Goal: Task Accomplishment & Management: Manage account settings

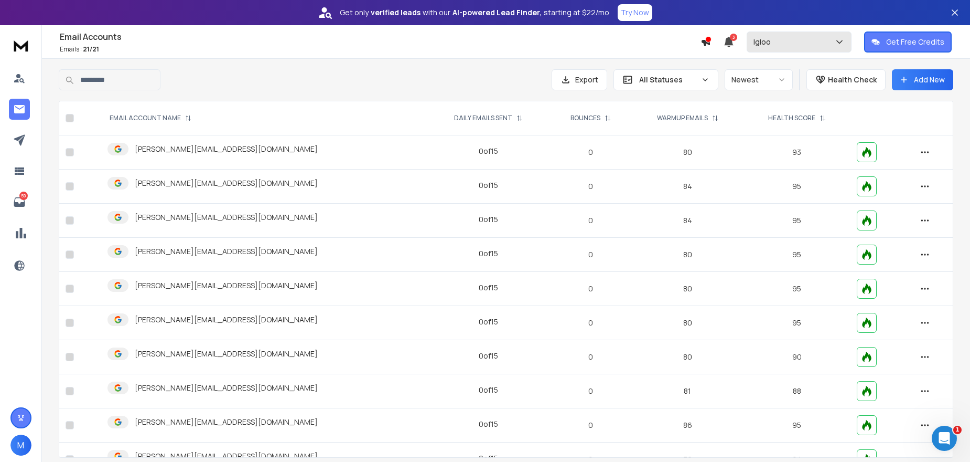
click at [814, 44] on div "Igloo" at bounding box center [799, 42] width 91 height 10
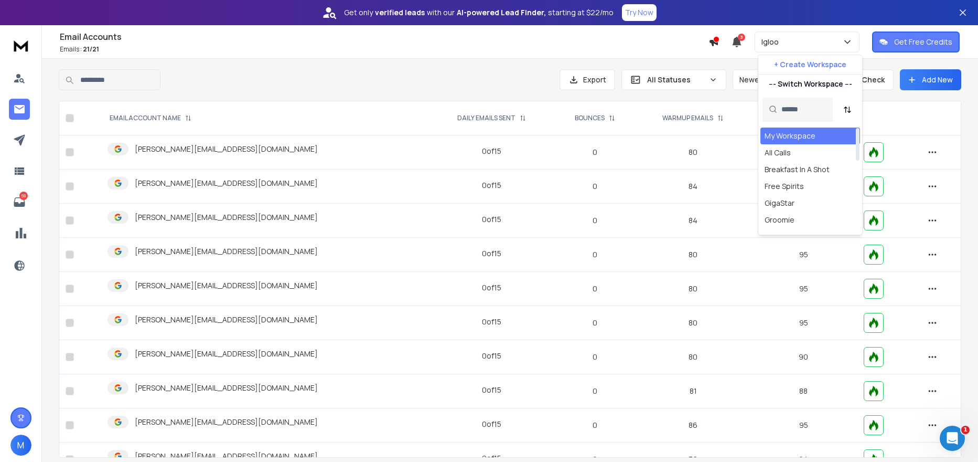
click at [794, 136] on div "My Workspace" at bounding box center [790, 136] width 51 height 10
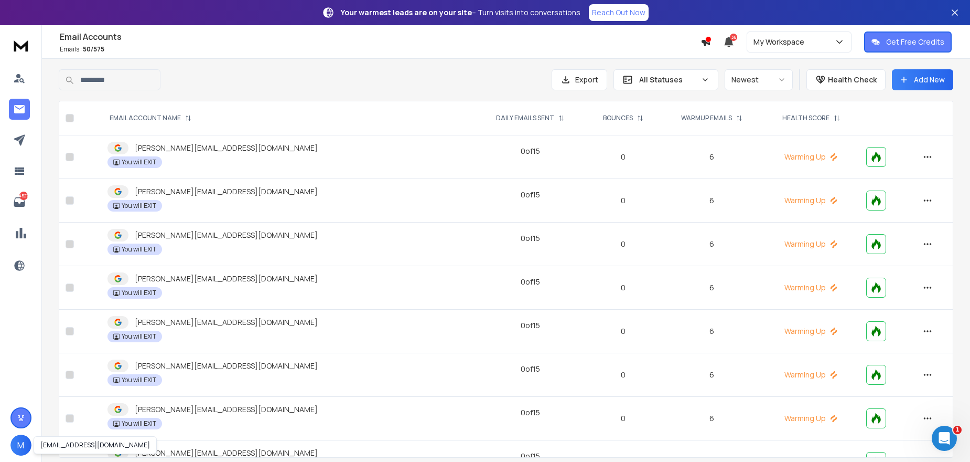
click at [18, 438] on span "M" at bounding box center [20, 444] width 21 height 21
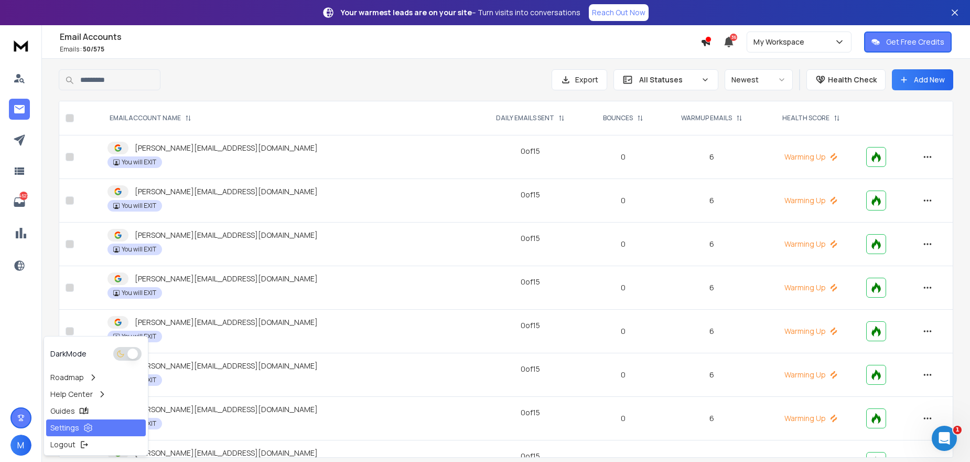
click at [93, 424] on div "Settings" at bounding box center [96, 427] width 100 height 17
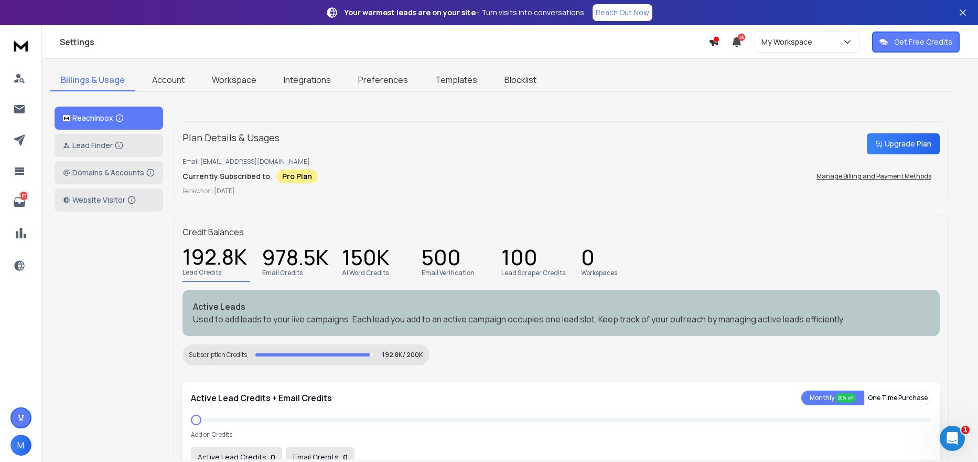
click at [171, 77] on link "Account" at bounding box center [168, 80] width 53 height 22
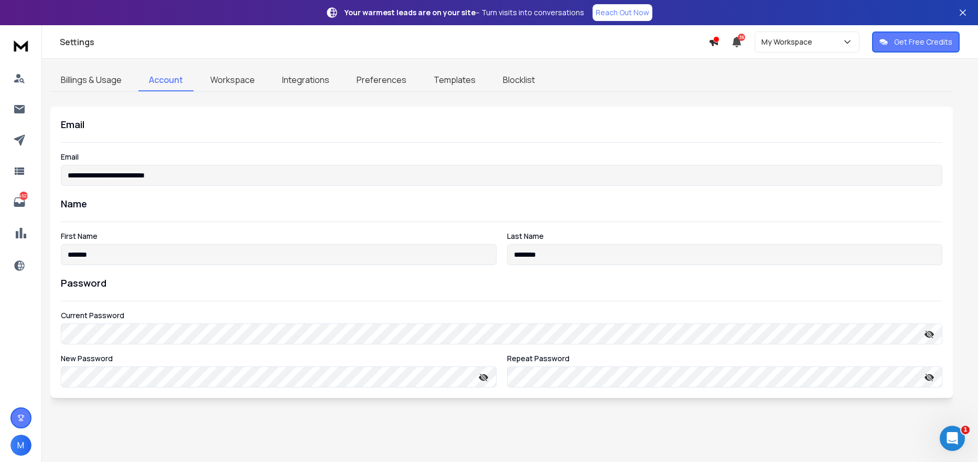
click at [213, 90] on link "Workspace" at bounding box center [233, 80] width 66 height 22
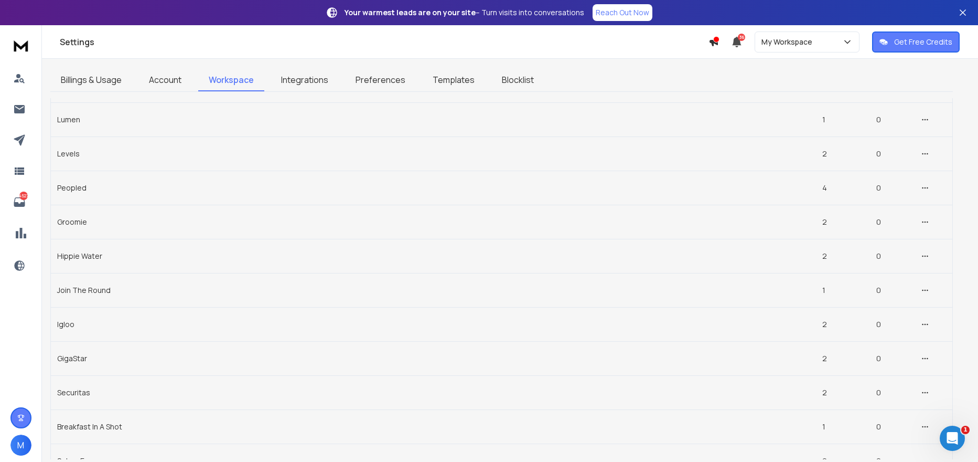
scroll to position [387, 0]
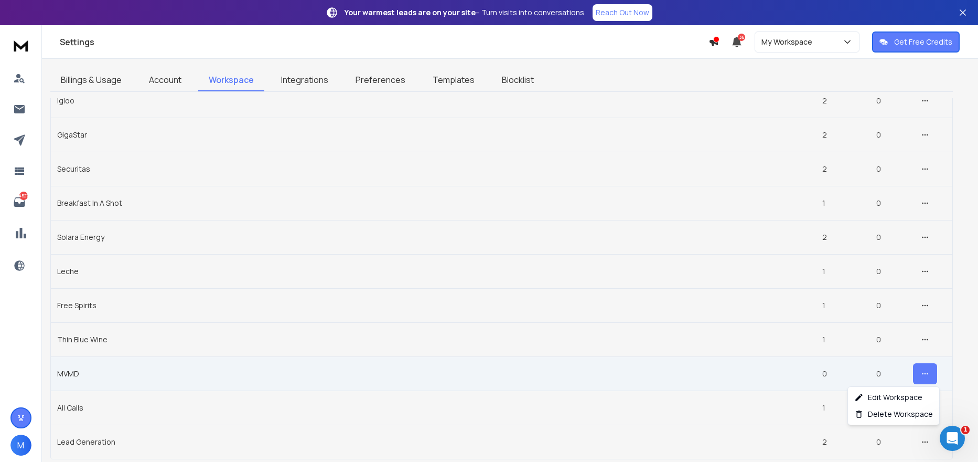
click at [921, 373] on icon "button" at bounding box center [924, 373] width 7 height 7
click at [897, 407] on div "Delete Workspace" at bounding box center [893, 413] width 87 height 17
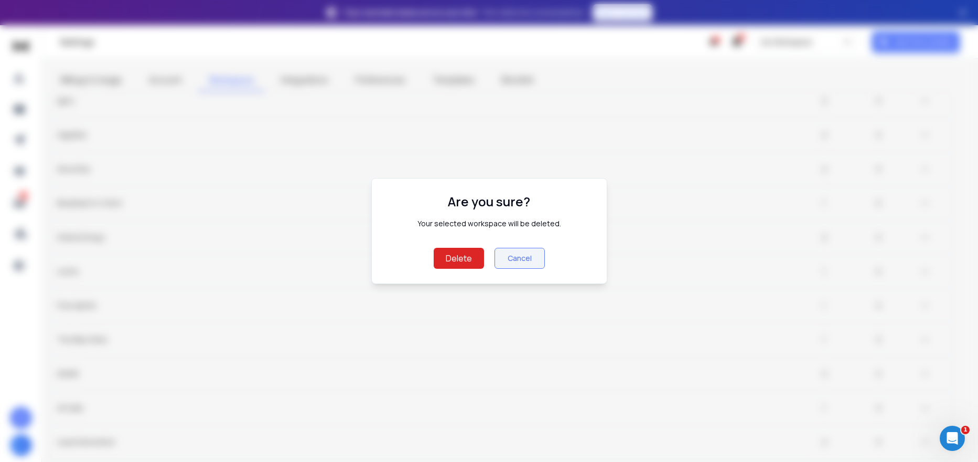
click at [474, 271] on div "Are you sure? Your selected workspace will be deleted. Delete Cancel" at bounding box center [489, 231] width 236 height 106
click at [463, 254] on button "Delete" at bounding box center [459, 258] width 50 height 21
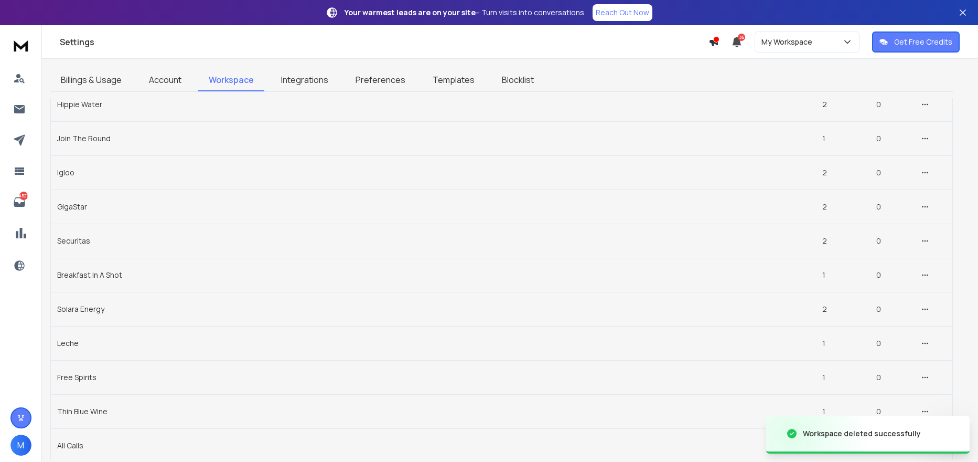
scroll to position [353, 0]
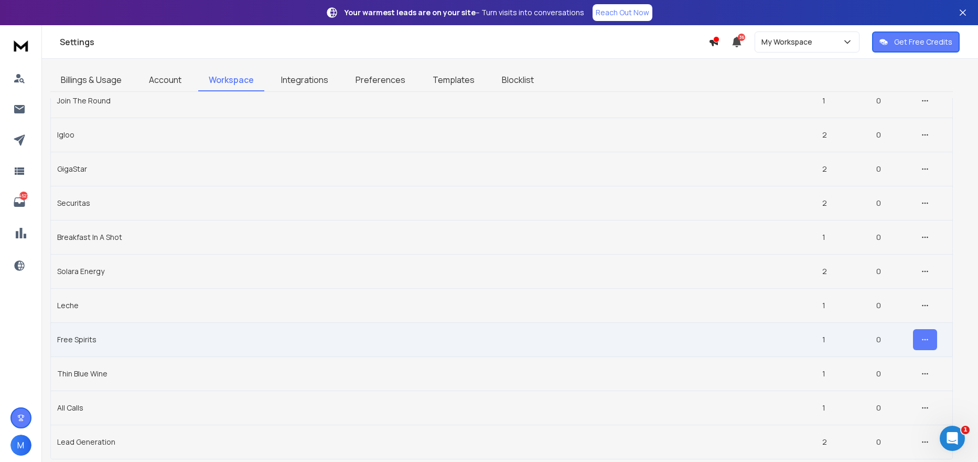
click at [922, 337] on icon "button" at bounding box center [924, 339] width 7 height 7
click at [925, 380] on p "Delete Workspace" at bounding box center [900, 379] width 65 height 10
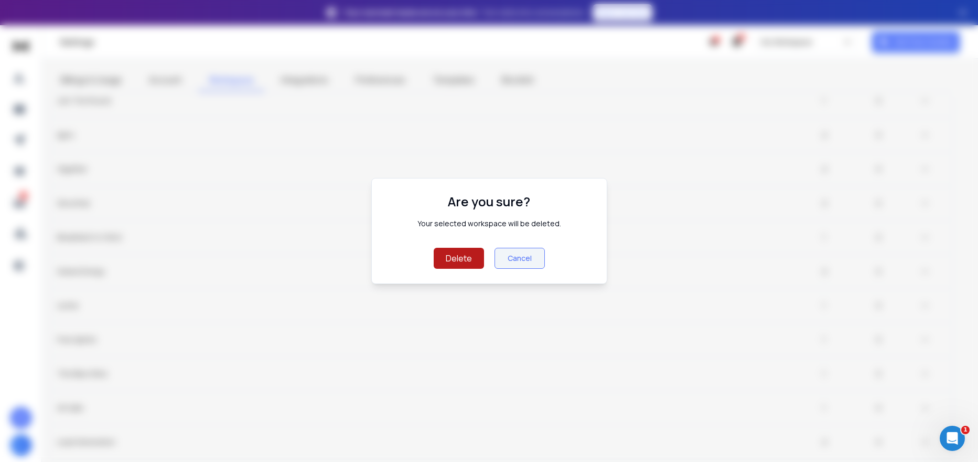
click at [470, 256] on button "Delete" at bounding box center [459, 258] width 50 height 21
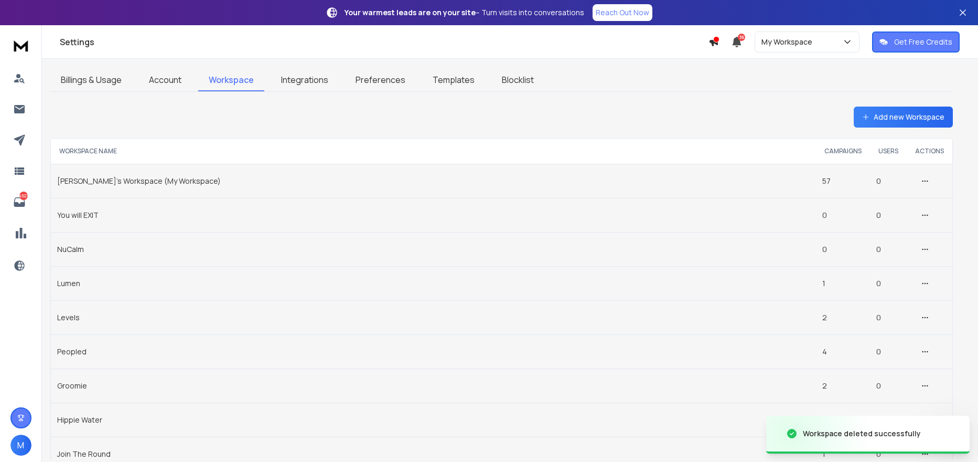
scroll to position [319, 0]
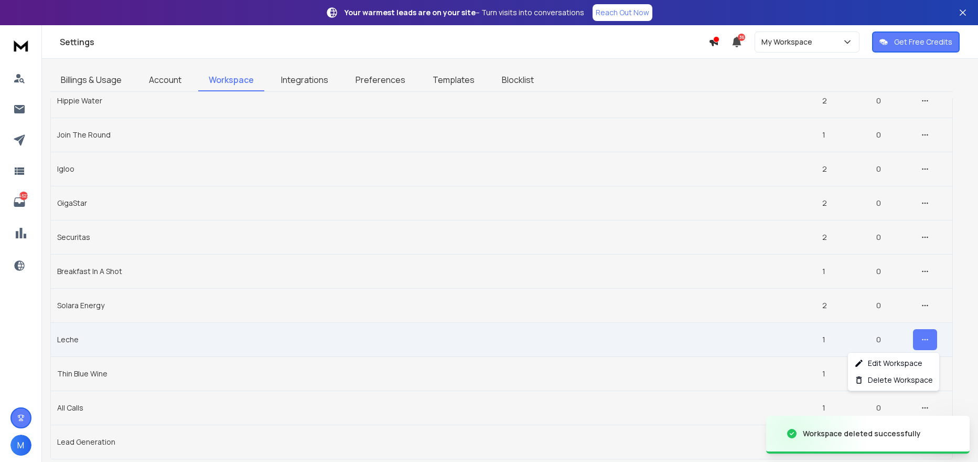
click at [928, 334] on button "button" at bounding box center [925, 339] width 24 height 21
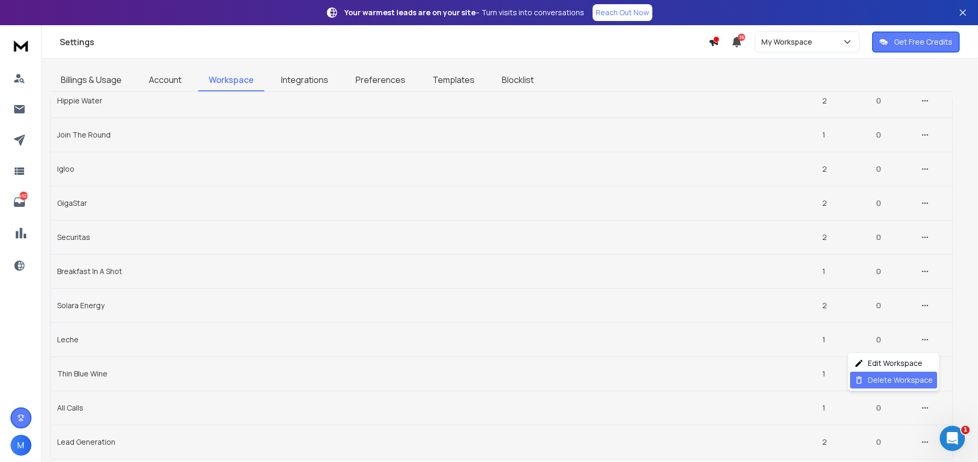
click at [890, 380] on p "Delete Workspace" at bounding box center [900, 379] width 65 height 10
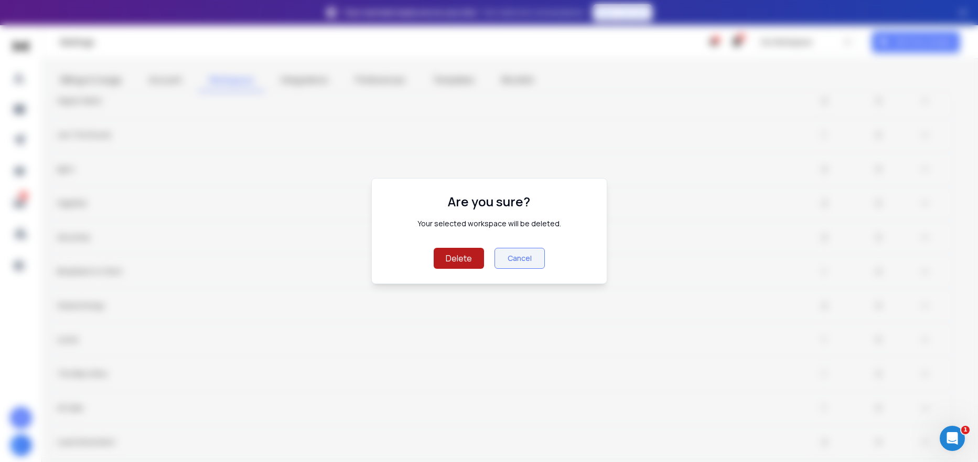
click at [475, 260] on button "Delete" at bounding box center [459, 258] width 50 height 21
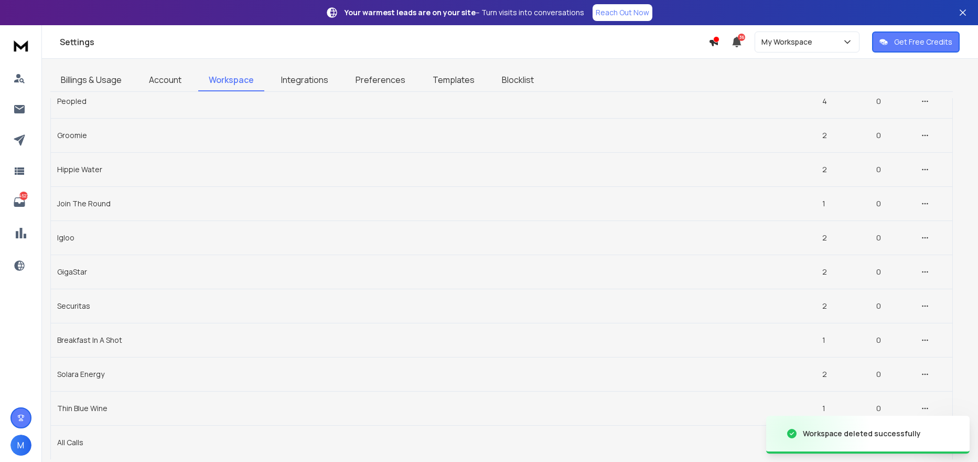
scroll to position [285, 0]
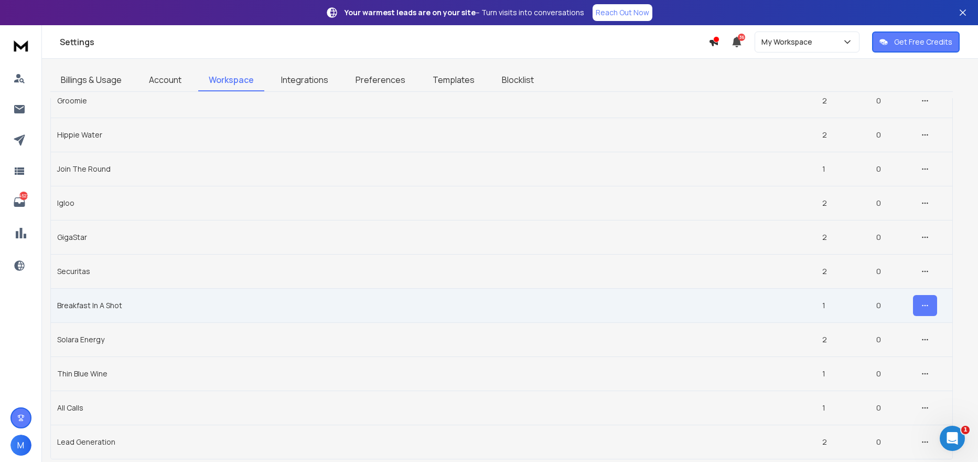
click at [929, 306] on button "button" at bounding box center [925, 305] width 24 height 21
click at [900, 350] on p "Delete Workspace" at bounding box center [900, 345] width 65 height 10
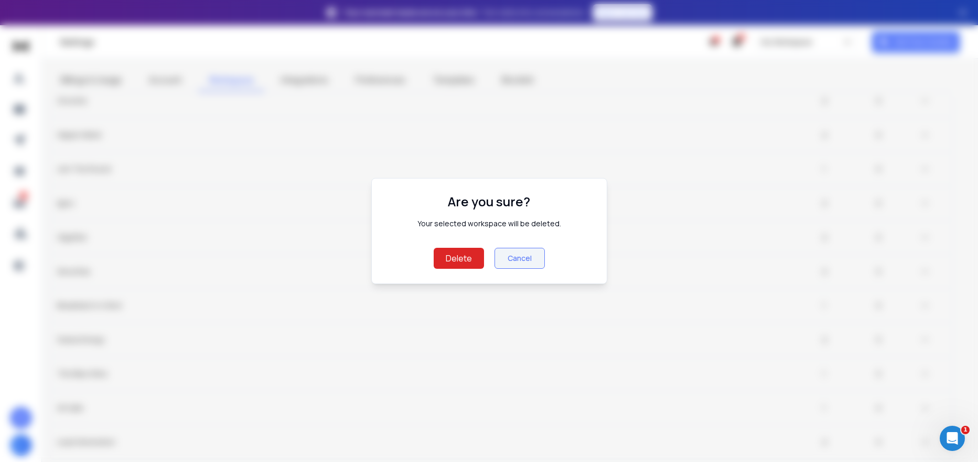
click at [449, 245] on div "Are you sure? Your selected workspace will be deleted. Delete Cancel" at bounding box center [490, 231] width 206 height 76
click at [462, 259] on button "Delete" at bounding box center [459, 258] width 50 height 21
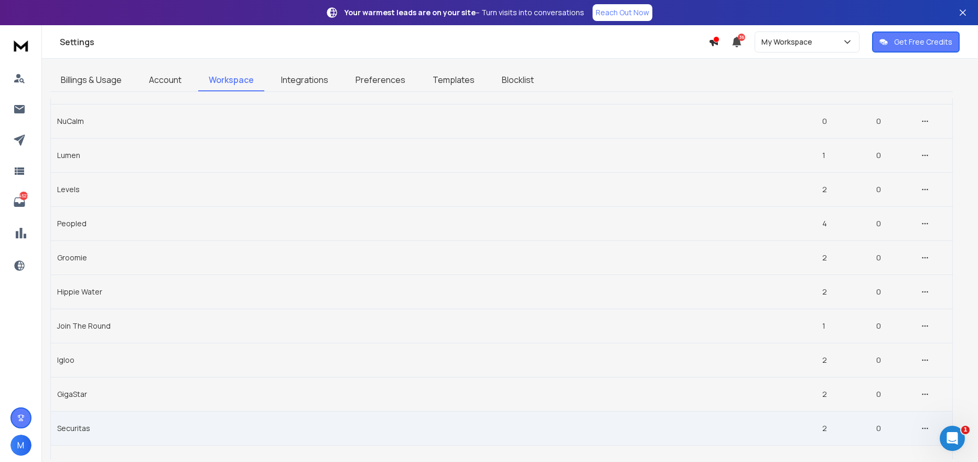
scroll to position [251, 0]
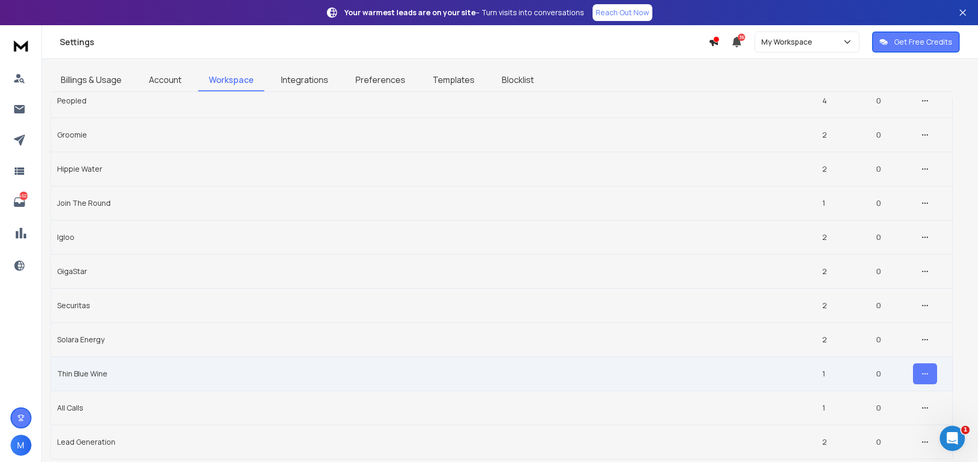
click at [924, 367] on button "button" at bounding box center [925, 373] width 24 height 21
click at [892, 412] on p "Delete Workspace" at bounding box center [900, 414] width 65 height 10
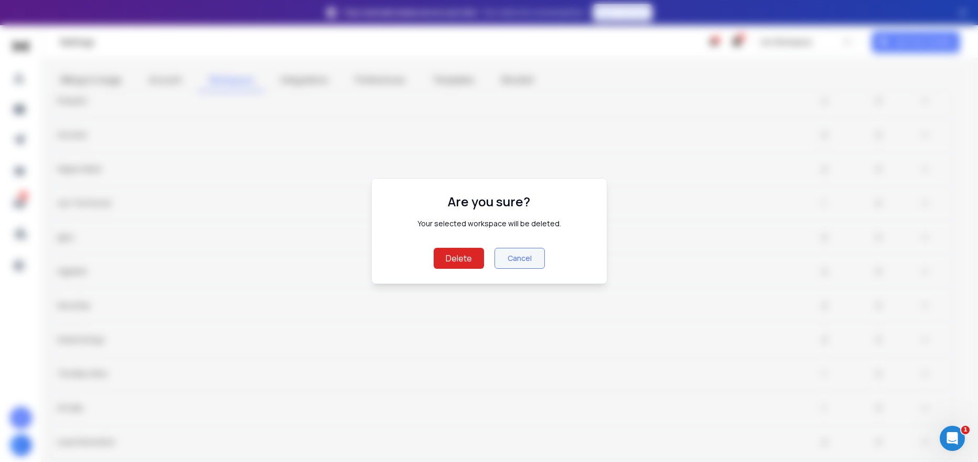
click at [532, 262] on button "Cancel" at bounding box center [520, 258] width 50 height 21
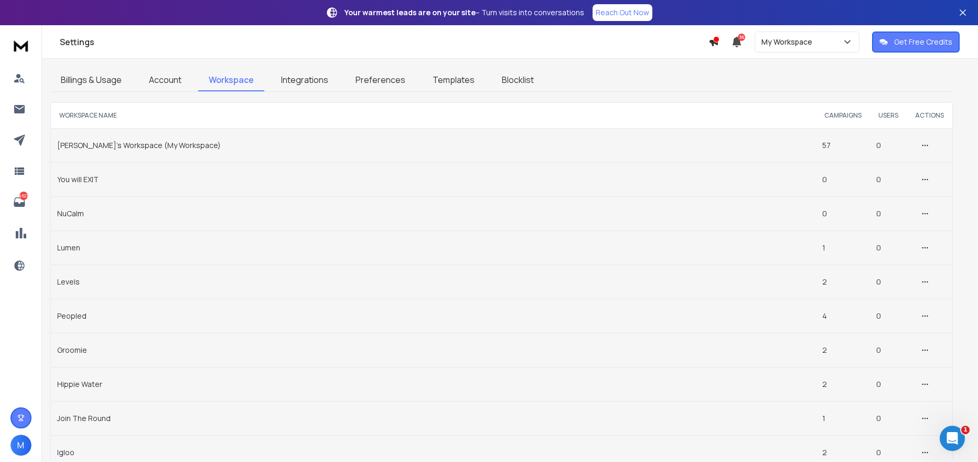
scroll to position [0, 0]
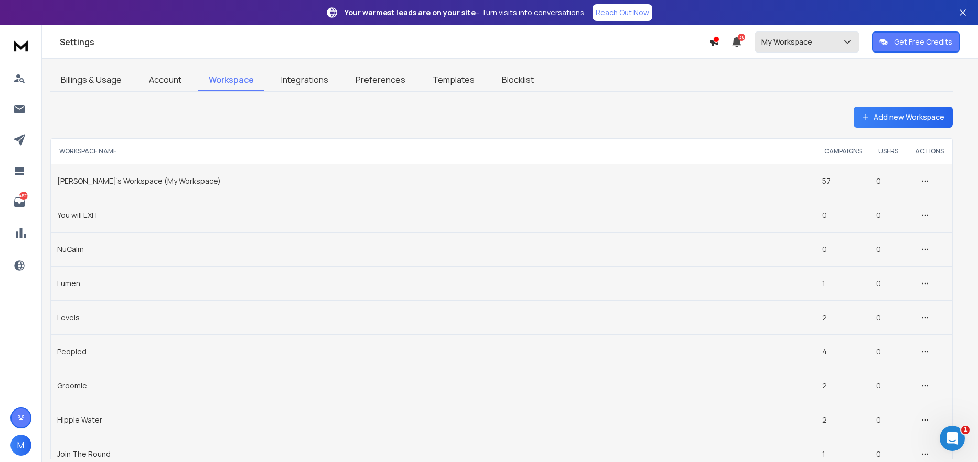
click at [788, 37] on p "My Workspace" at bounding box center [789, 42] width 55 height 10
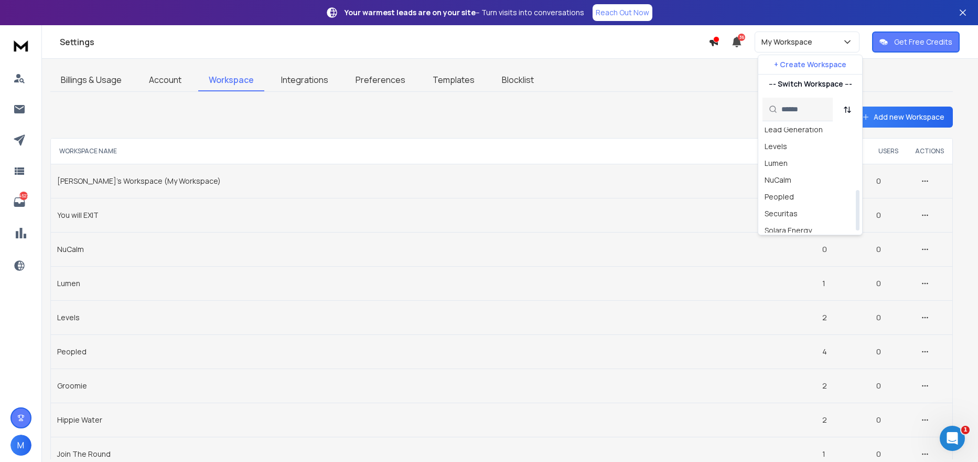
scroll to position [164, 0]
click at [780, 220] on div "You will EXIT" at bounding box center [785, 224] width 41 height 10
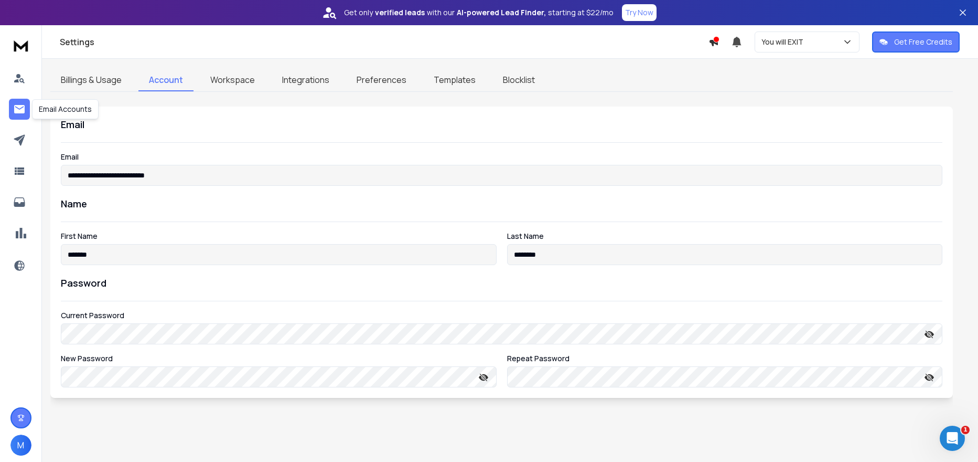
click at [16, 108] on icon at bounding box center [19, 109] width 13 height 13
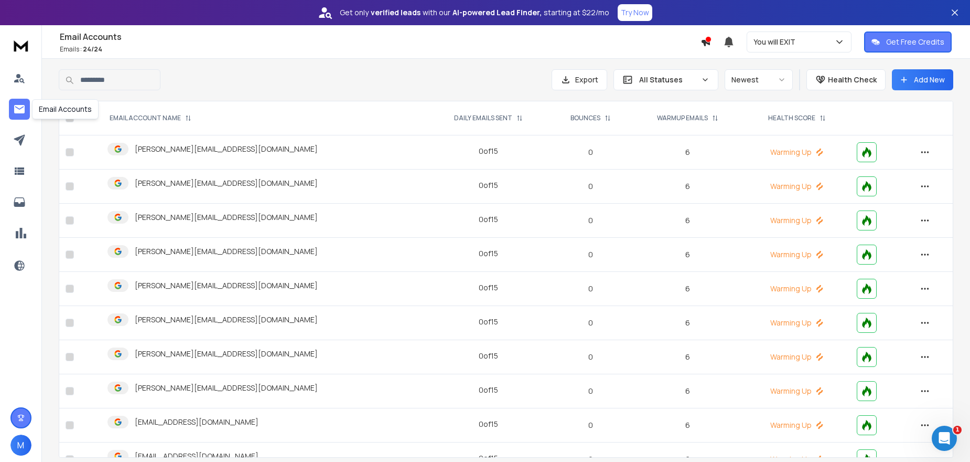
click at [16, 108] on icon at bounding box center [19, 109] width 13 height 13
click at [787, 38] on p "You will EXIT" at bounding box center [777, 42] width 46 height 10
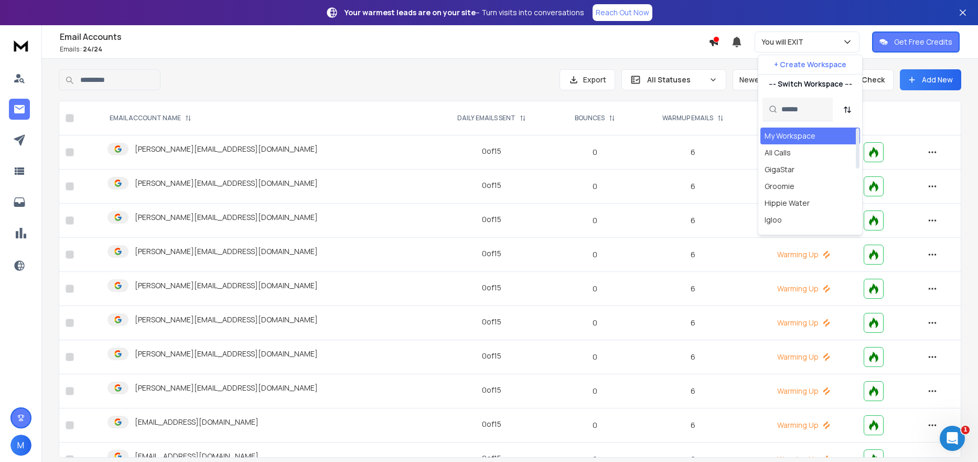
click at [812, 136] on div "My Workspace" at bounding box center [790, 136] width 51 height 10
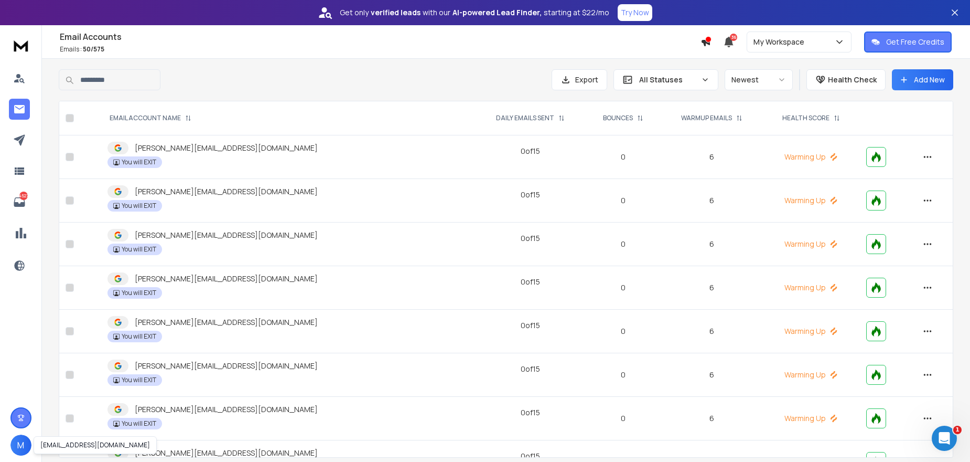
click at [20, 444] on span "M" at bounding box center [20, 444] width 21 height 21
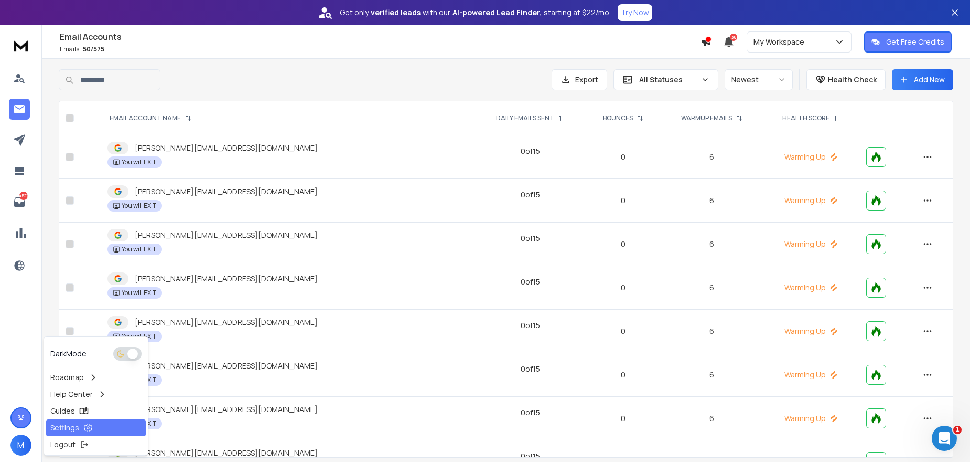
click at [77, 423] on p "Settings" at bounding box center [64, 427] width 29 height 10
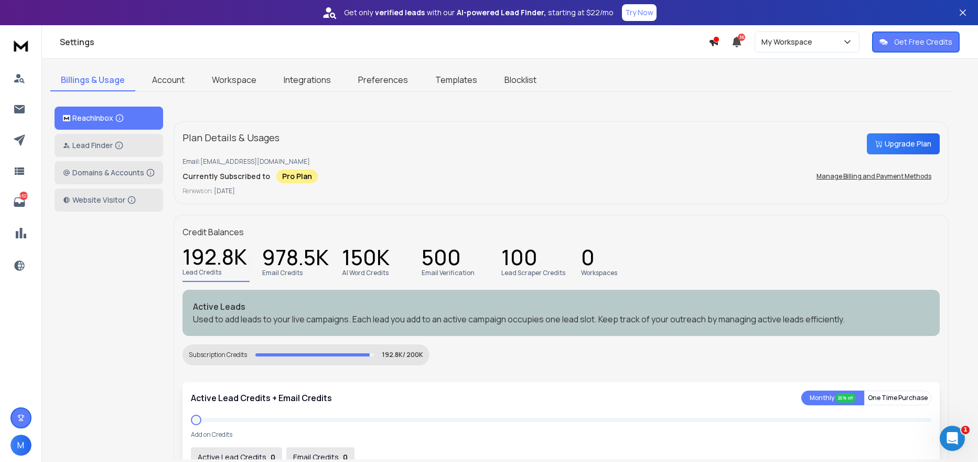
click at [522, 86] on link "Blocklist" at bounding box center [520, 80] width 53 height 22
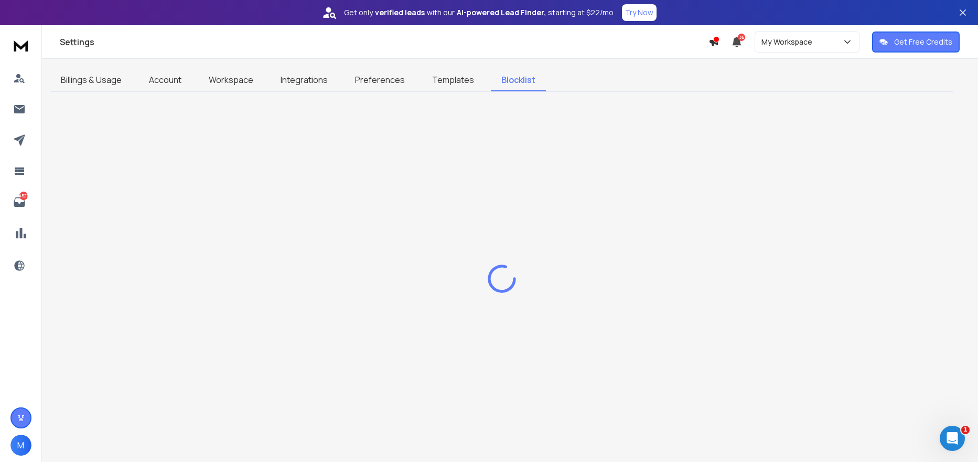
click at [116, 74] on link "Billings & Usage" at bounding box center [91, 80] width 82 height 22
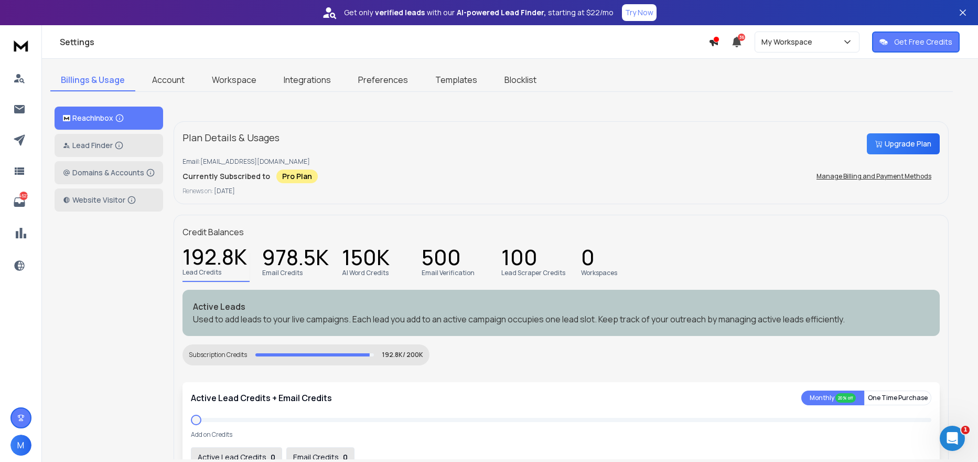
click at [250, 81] on link "Workspace" at bounding box center [234, 80] width 66 height 22
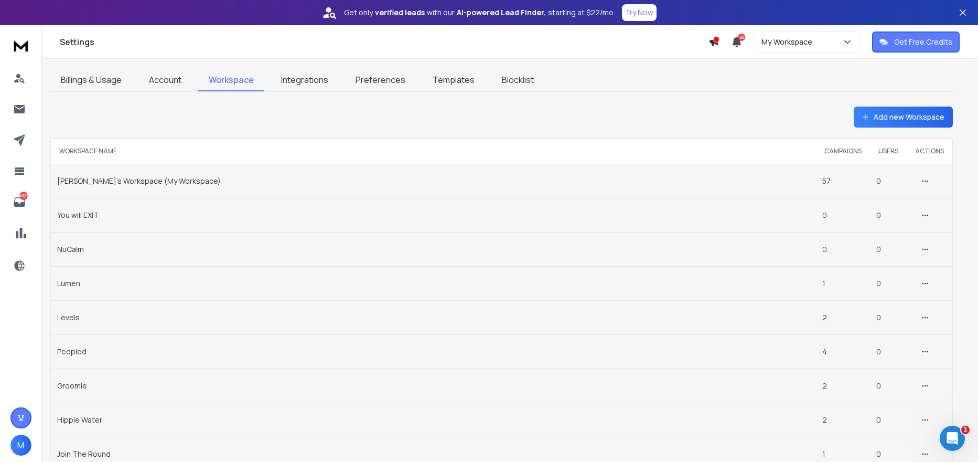
scroll to position [251, 0]
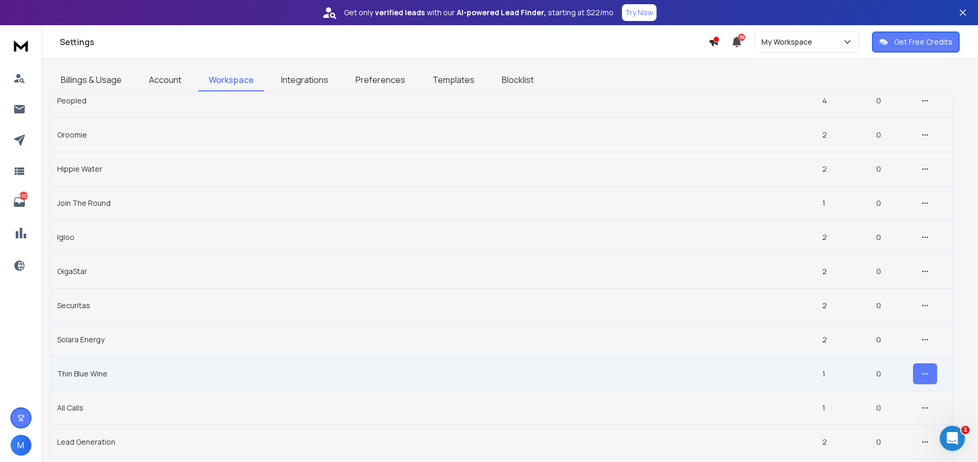
click at [925, 373] on icon "button" at bounding box center [924, 373] width 7 height 7
click at [913, 408] on div "Delete Workspace" at bounding box center [893, 413] width 87 height 17
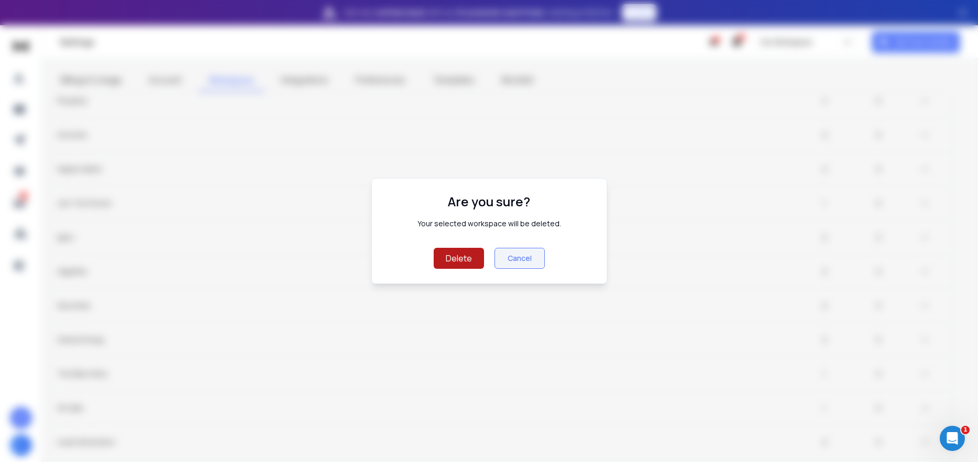
click at [453, 248] on button "Delete" at bounding box center [459, 258] width 50 height 21
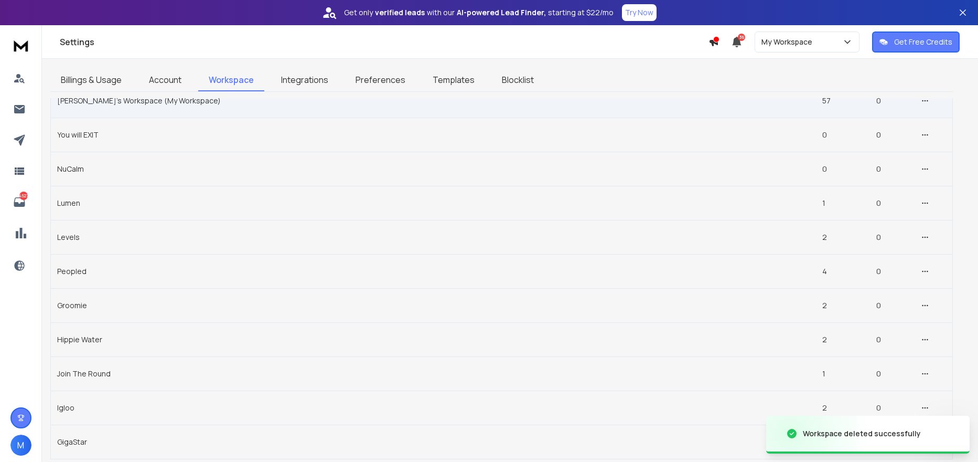
scroll to position [0, 0]
